Goal: Find specific page/section: Find specific page/section

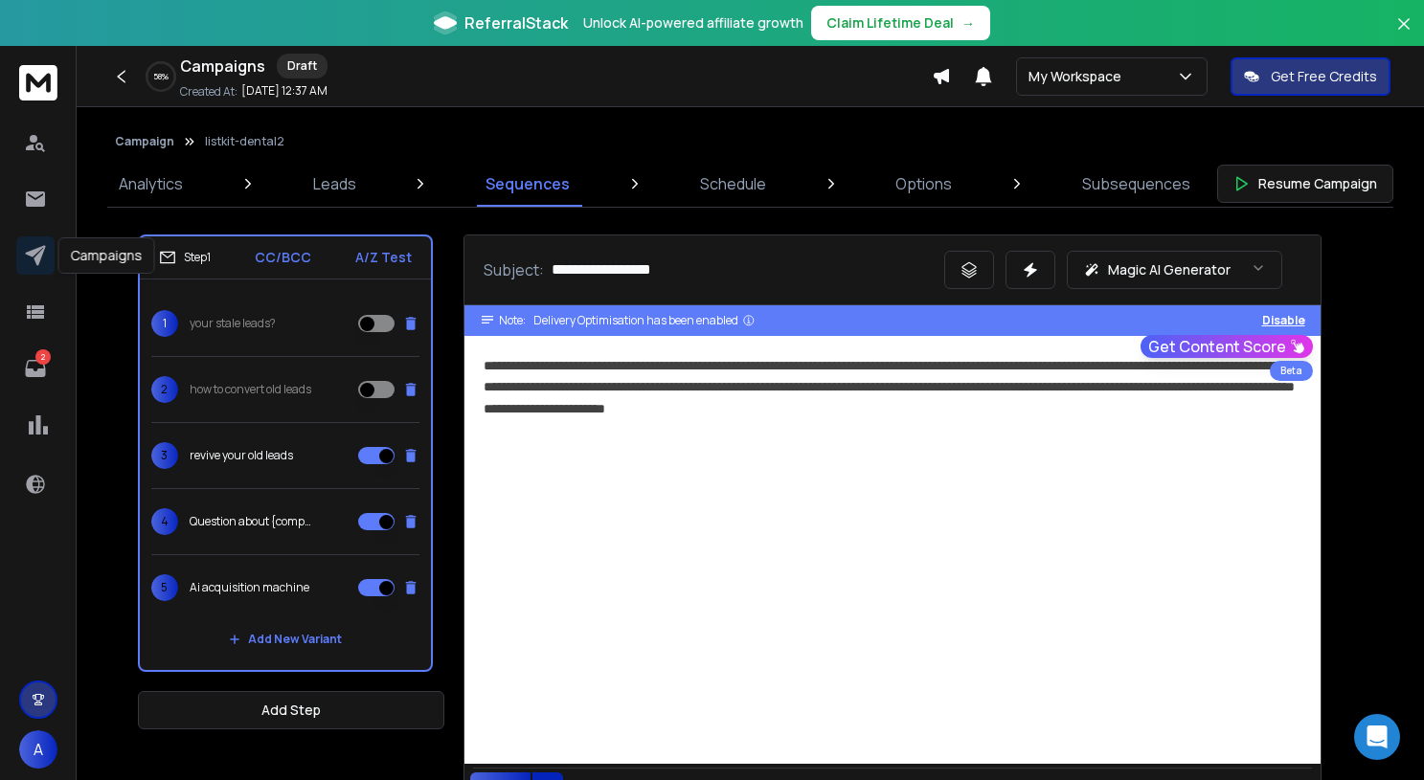
click at [34, 267] on link at bounding box center [35, 256] width 38 height 38
